Goal: Task Accomplishment & Management: Manage account settings

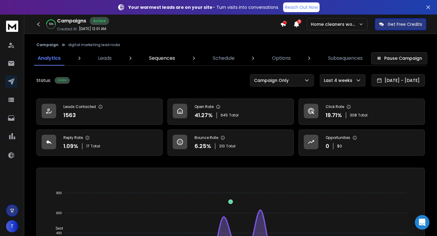
click at [156, 65] on link "Sequences" at bounding box center [161, 58] width 33 height 15
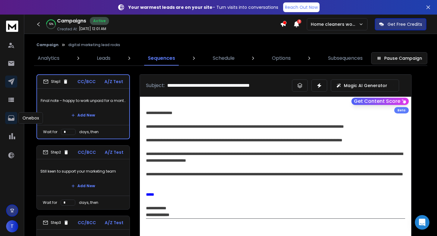
click at [12, 121] on icon at bounding box center [11, 117] width 6 height 5
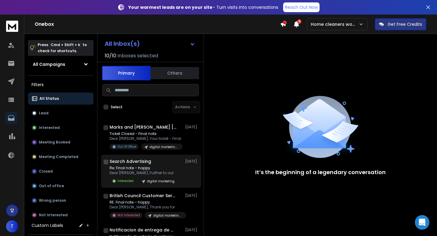
click at [128, 170] on p "Re: Final note – happy" at bounding box center [144, 168] width 69 height 5
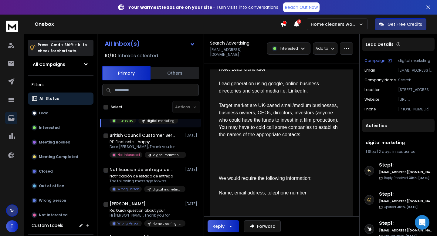
scroll to position [87, 0]
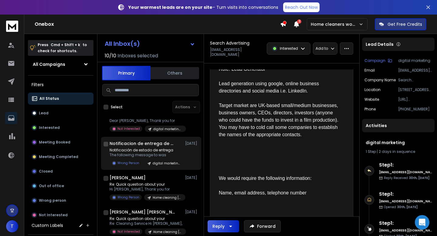
click at [174, 154] on p "The following message to was" at bounding box center [146, 155] width 73 height 5
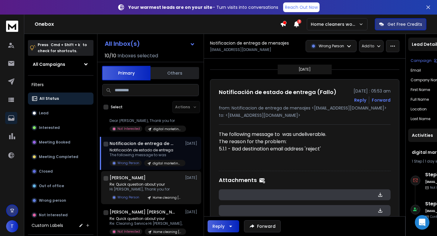
click at [176, 180] on div "[PERSON_NAME] [DATE]" at bounding box center [154, 178] width 89 height 6
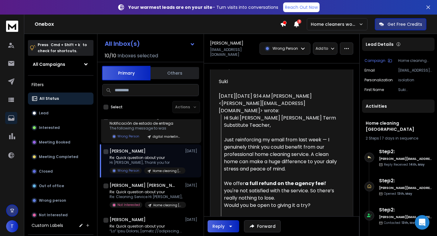
scroll to position [0, 0]
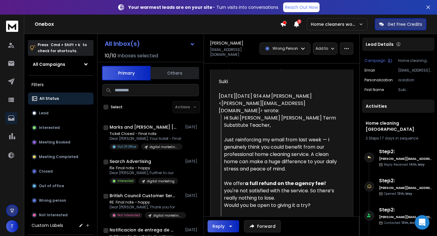
click at [167, 78] on button "Others" at bounding box center [175, 72] width 49 height 13
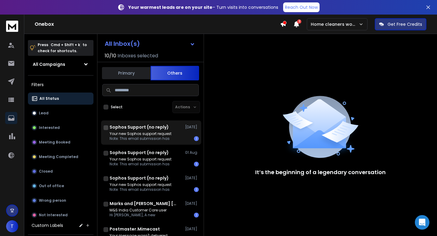
click at [141, 127] on h1 "Sophos Support (no reply)" at bounding box center [139, 127] width 59 height 6
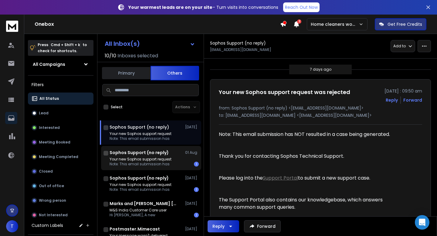
click at [159, 161] on p "Your new Sophos support request" at bounding box center [141, 159] width 62 height 5
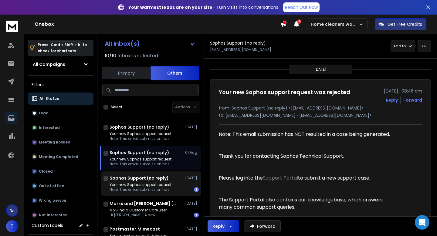
click at [156, 177] on h1 "Sophos Support (no reply)" at bounding box center [139, 178] width 59 height 6
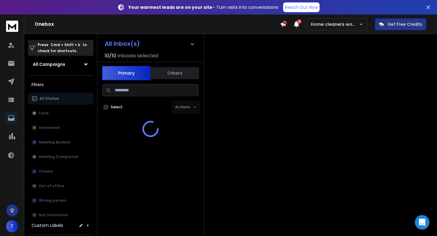
click at [125, 78] on button "Primary" at bounding box center [126, 73] width 49 height 15
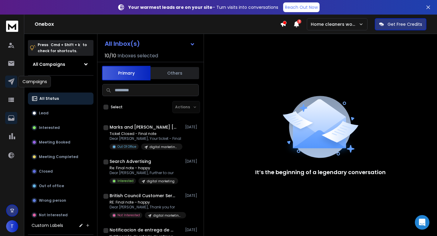
click at [9, 85] on link at bounding box center [11, 82] width 12 height 12
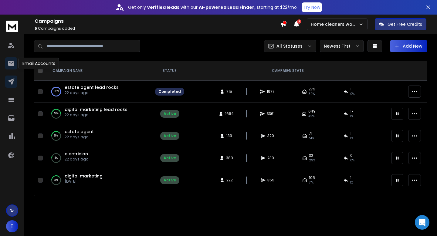
click at [11, 65] on icon at bounding box center [11, 63] width 6 height 5
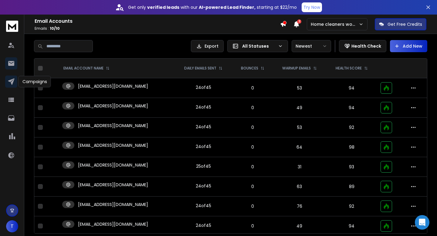
click at [10, 83] on icon at bounding box center [11, 81] width 7 height 7
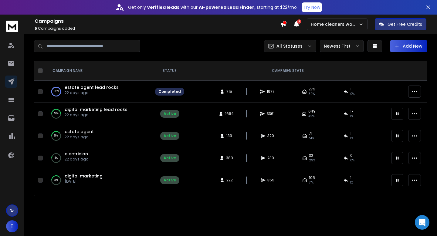
click at [418, 114] on icon "button" at bounding box center [415, 114] width 6 height 6
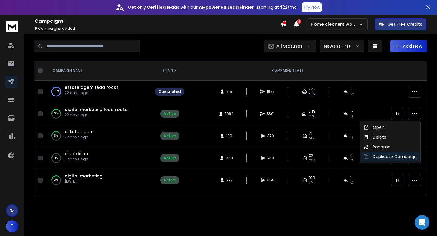
click at [391, 157] on div "Duplicate Campaign" at bounding box center [390, 157] width 53 height 6
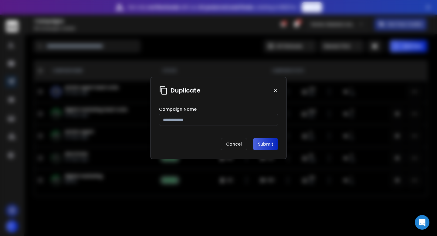
click at [211, 116] on input "text" at bounding box center [218, 120] width 119 height 12
type input "**********"
click at [272, 142] on button "Submit" at bounding box center [265, 144] width 25 height 12
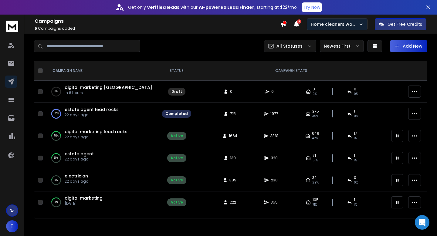
click at [357, 26] on p "Home cleaners workplace" at bounding box center [335, 24] width 48 height 6
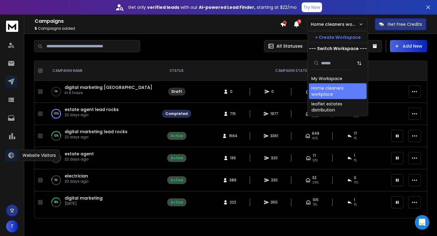
click at [9, 155] on icon at bounding box center [11, 155] width 6 height 6
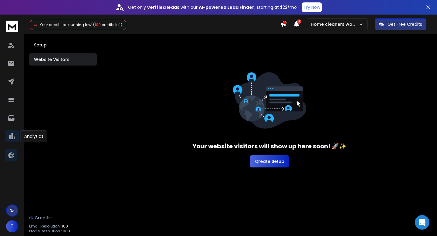
click at [12, 136] on icon at bounding box center [12, 136] width 6 height 6
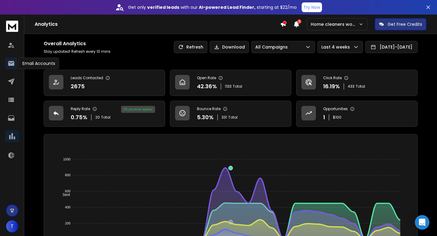
click at [10, 63] on icon at bounding box center [11, 63] width 6 height 5
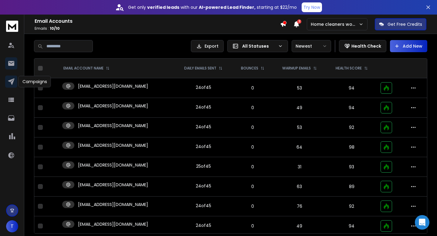
click at [9, 83] on icon at bounding box center [11, 81] width 7 height 7
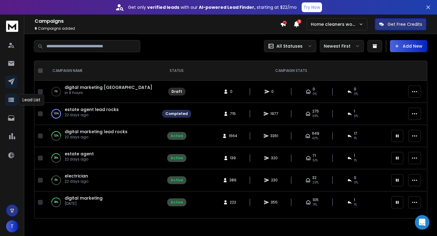
click at [14, 102] on icon at bounding box center [11, 99] width 7 height 7
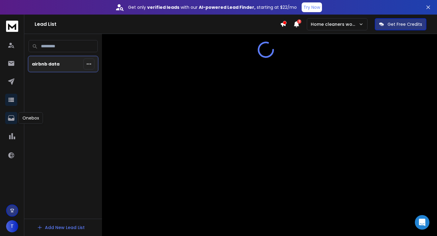
click at [10, 122] on link at bounding box center [11, 118] width 12 height 12
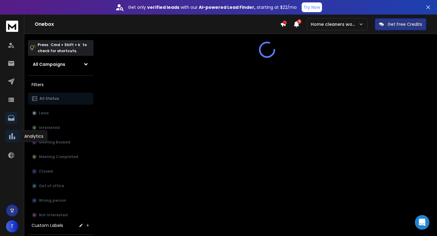
click at [13, 134] on icon at bounding box center [12, 136] width 9 height 9
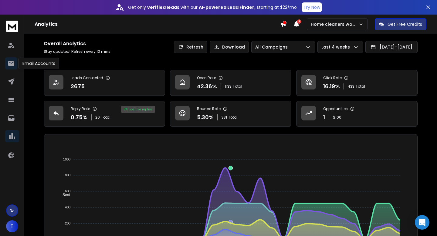
click at [11, 66] on icon at bounding box center [11, 63] width 7 height 7
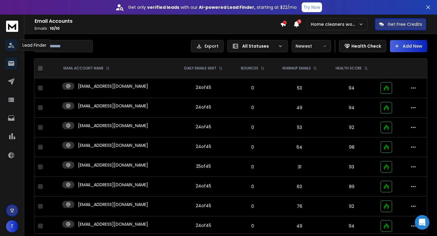
click at [9, 46] on icon at bounding box center [11, 45] width 7 height 7
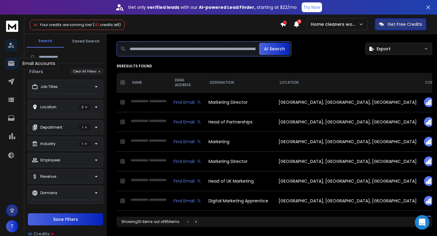
click at [10, 63] on icon at bounding box center [11, 63] width 7 height 7
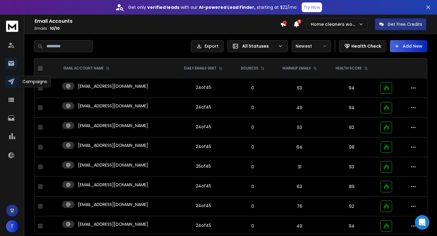
click at [10, 79] on icon at bounding box center [11, 81] width 7 height 7
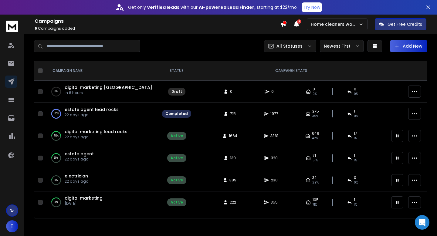
click at [415, 94] on icon "button" at bounding box center [415, 92] width 6 height 6
click at [353, 27] on p "Home cleaners workplace" at bounding box center [335, 24] width 48 height 6
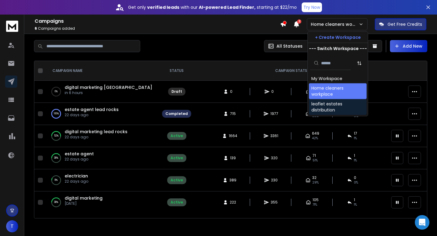
click at [323, 107] on div "leaflet estates distribution" at bounding box center [338, 107] width 53 height 12
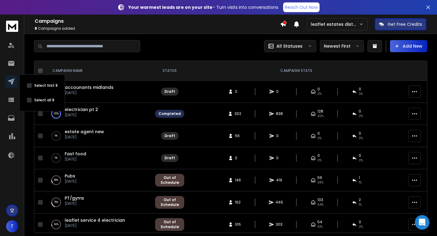
click at [39, 88] on label "Select first 8" at bounding box center [45, 85] width 23 height 5
click at [30, 102] on button "Select first 8" at bounding box center [29, 100] width 5 height 5
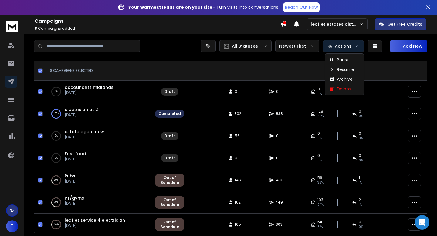
click at [351, 47] on button "Actions" at bounding box center [343, 46] width 41 height 12
click at [343, 89] on p "Delete" at bounding box center [344, 89] width 14 height 6
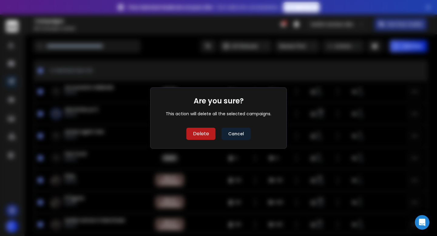
click at [206, 128] on button "delete" at bounding box center [200, 134] width 29 height 12
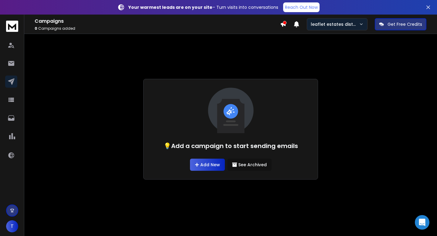
click at [357, 28] on button "leaflet estates distribution" at bounding box center [337, 24] width 61 height 12
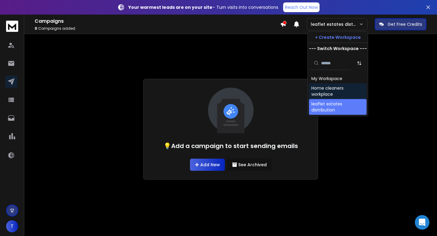
click at [332, 94] on div "Home cleaners workplace" at bounding box center [338, 91] width 53 height 12
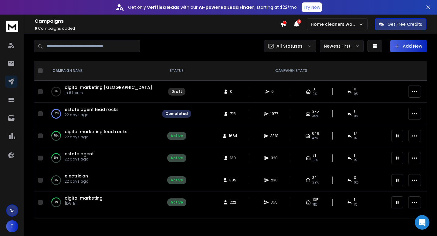
click at [200, 85] on td "0 0 0 0% 0 0%" at bounding box center [291, 92] width 193 height 22
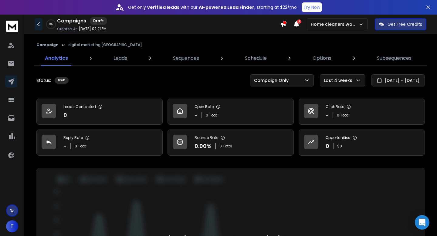
click at [37, 24] on icon at bounding box center [38, 24] width 5 height 5
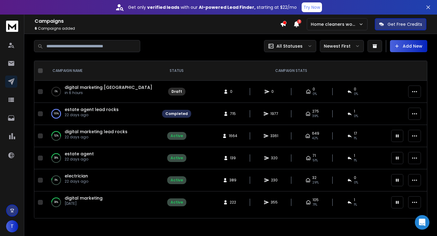
click at [15, 27] on img at bounding box center [12, 26] width 12 height 11
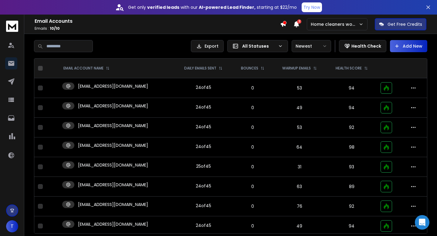
scroll to position [47, 0]
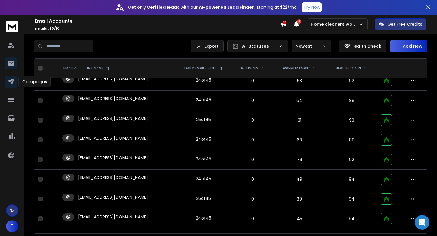
click at [11, 87] on link at bounding box center [11, 82] width 12 height 12
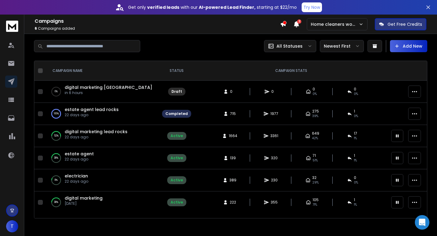
click at [412, 91] on icon "button" at bounding box center [415, 92] width 6 height 6
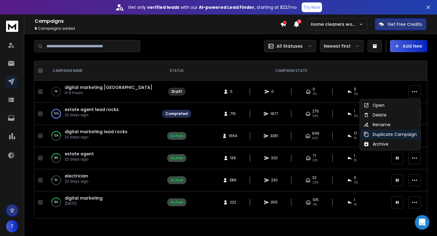
click at [402, 134] on div "Duplicate Campaign" at bounding box center [390, 134] width 53 height 6
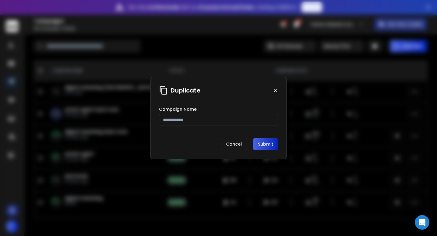
click at [261, 120] on input "text" at bounding box center [218, 120] width 119 height 12
type input "*"
